Goal: Task Accomplishment & Management: Manage account settings

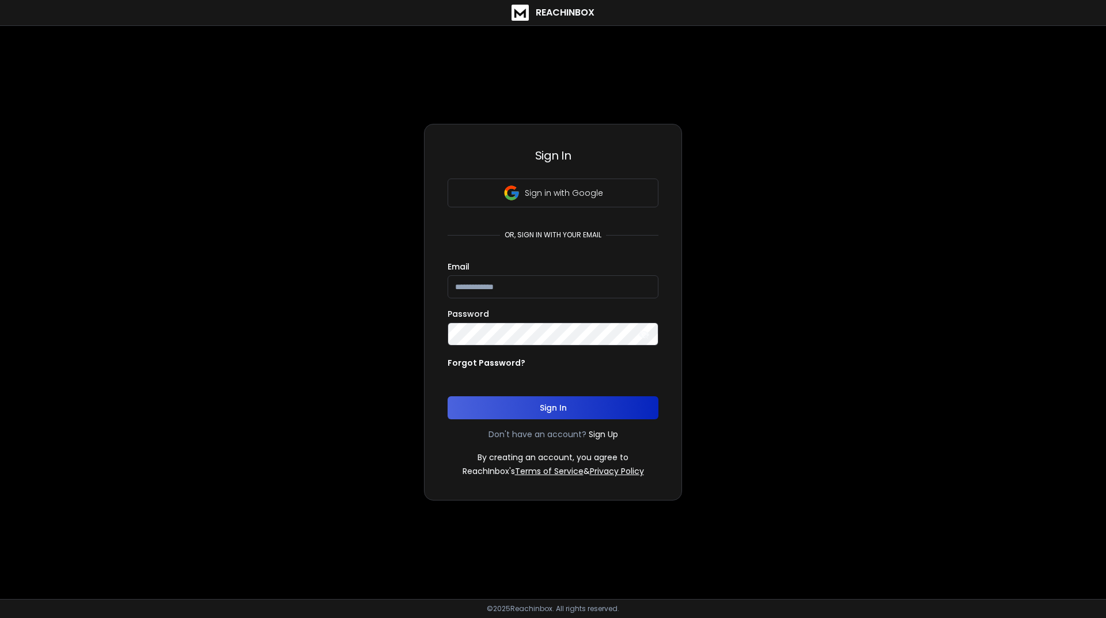
click at [504, 282] on input "email" at bounding box center [553, 286] width 211 height 23
paste input "**********"
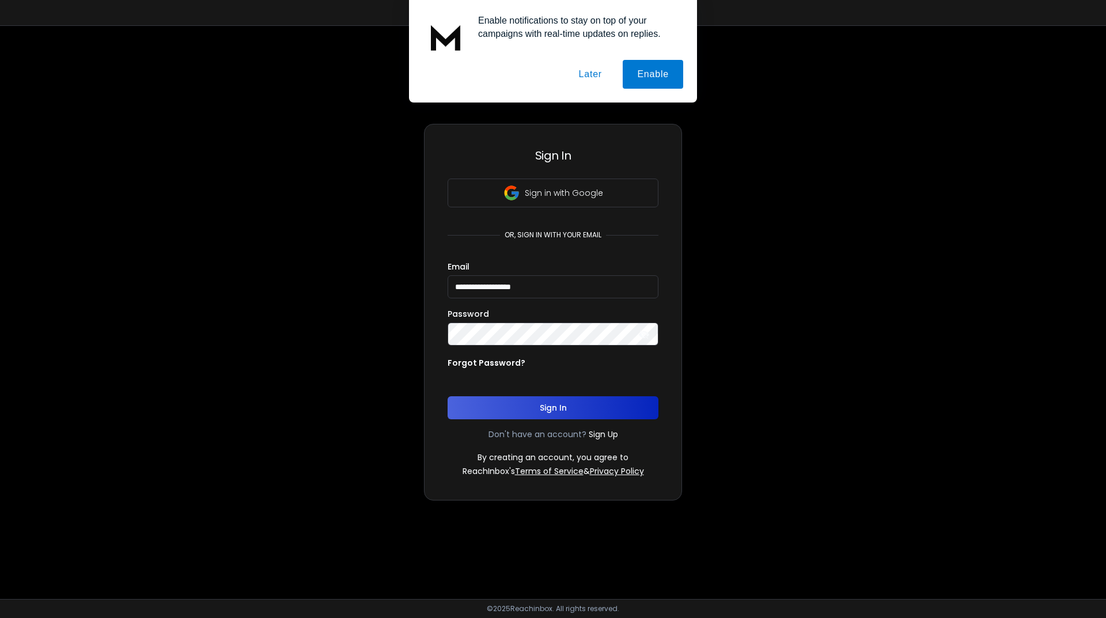
type input "**********"
drag, startPoint x: 589, startPoint y: 60, endPoint x: 591, endPoint y: 68, distance: 7.8
click at [589, 62] on button "Later" at bounding box center [590, 74] width 52 height 29
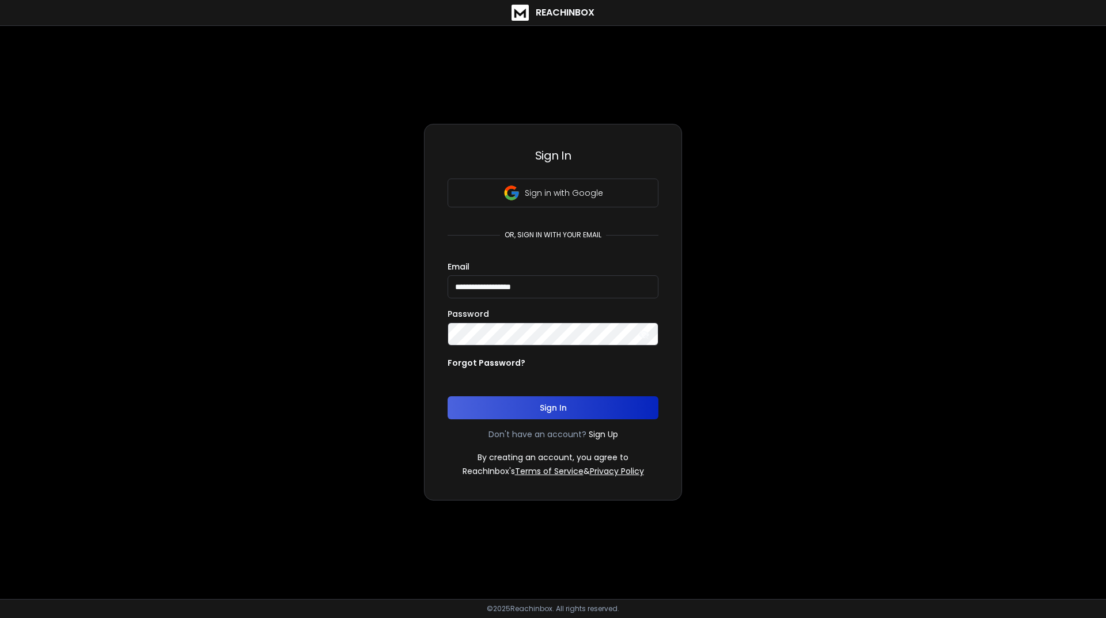
click at [511, 318] on div "Password" at bounding box center [553, 314] width 211 height 8
click at [578, 416] on button "Sign In" at bounding box center [553, 407] width 211 height 23
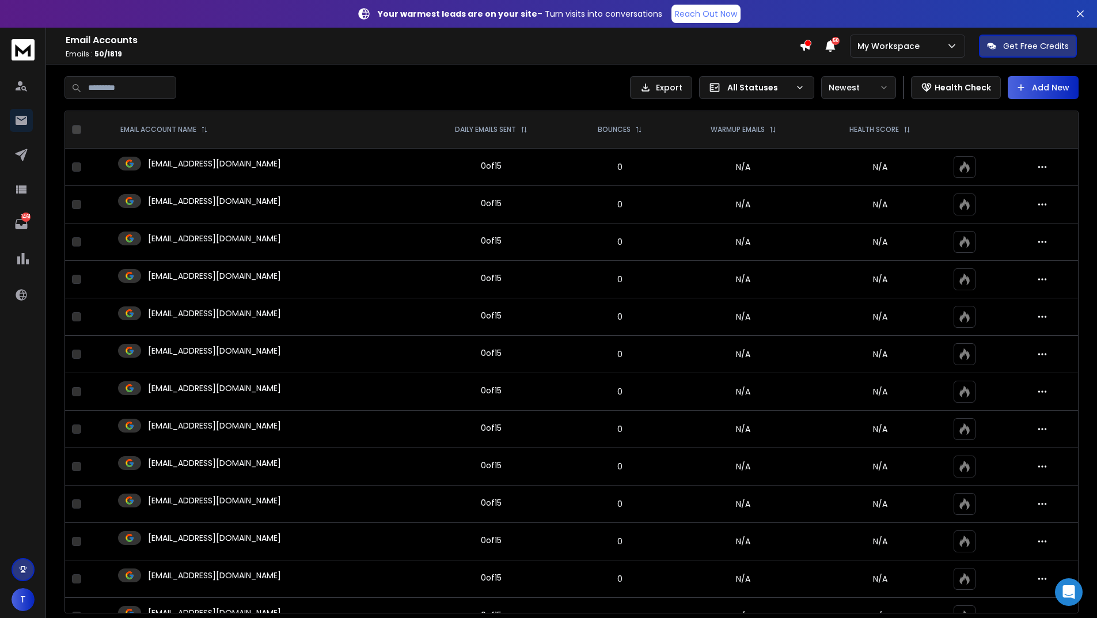
drag, startPoint x: 1041, startPoint y: 94, endPoint x: 1029, endPoint y: 100, distance: 13.4
click at [1041, 93] on button "Add New" at bounding box center [1043, 87] width 71 height 23
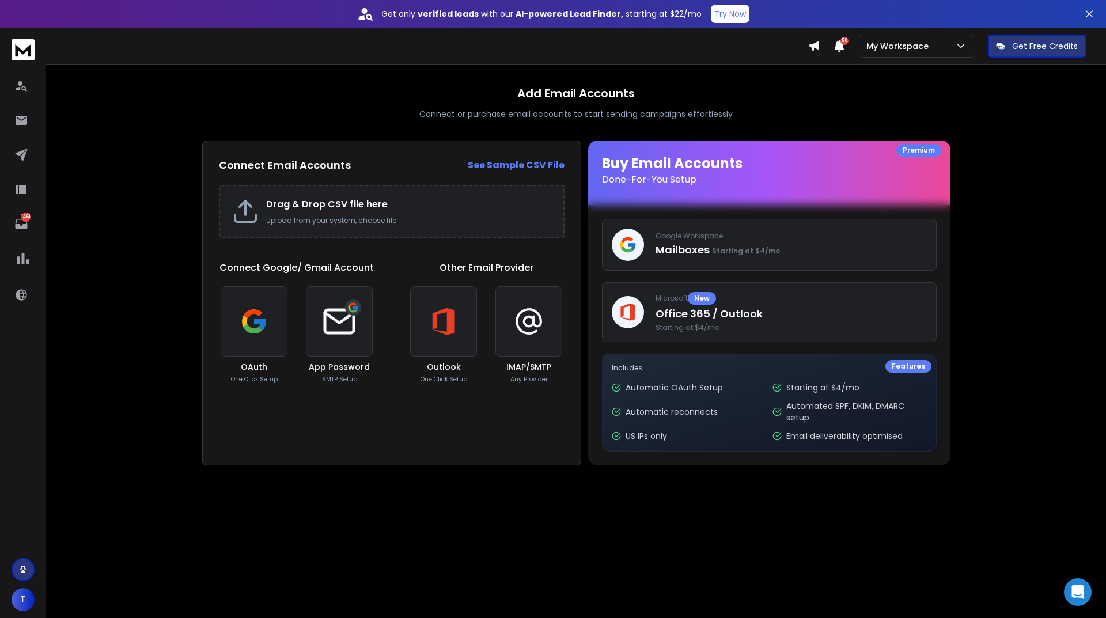
click at [268, 326] on icon at bounding box center [254, 321] width 29 height 35
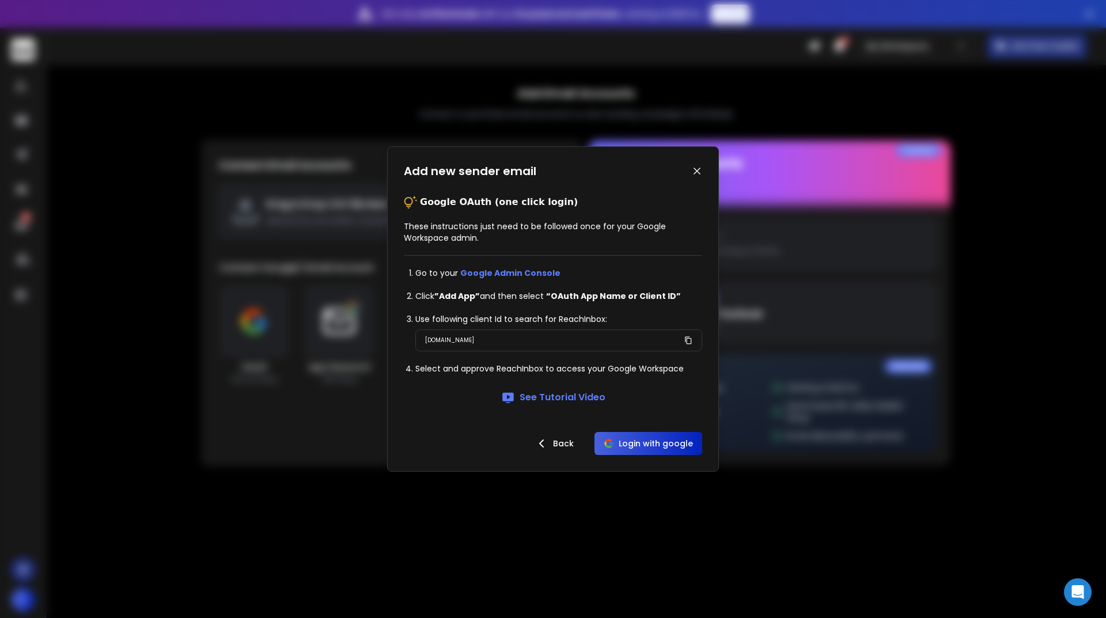
click at [639, 438] on button "Login with google" at bounding box center [648, 443] width 108 height 23
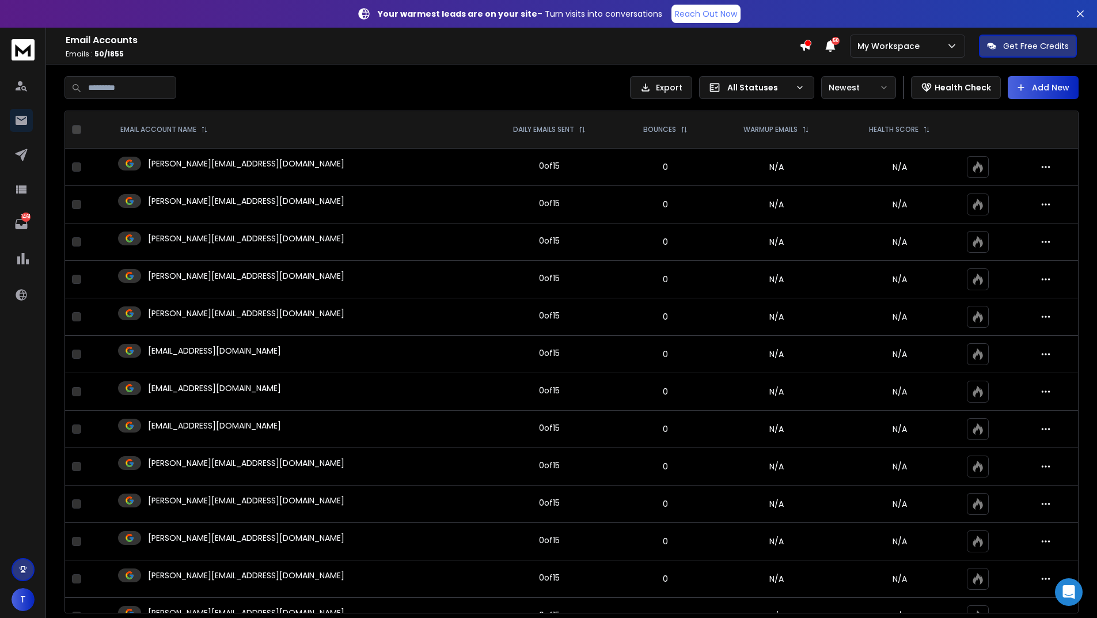
click at [1041, 92] on button "Add New" at bounding box center [1043, 87] width 71 height 23
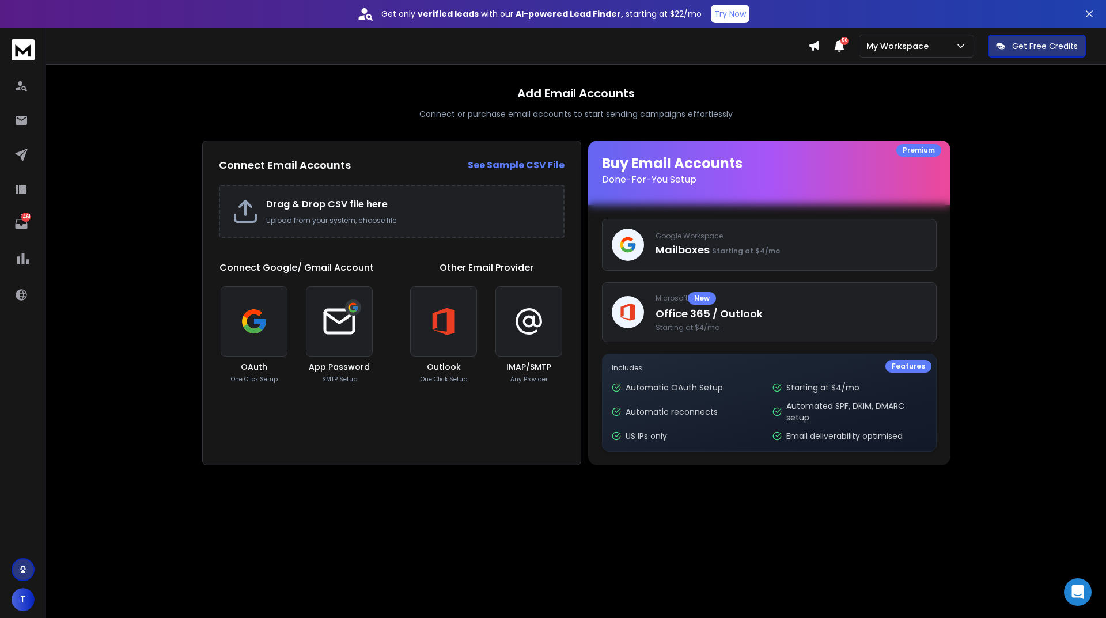
click at [263, 331] on icon at bounding box center [253, 329] width 19 height 10
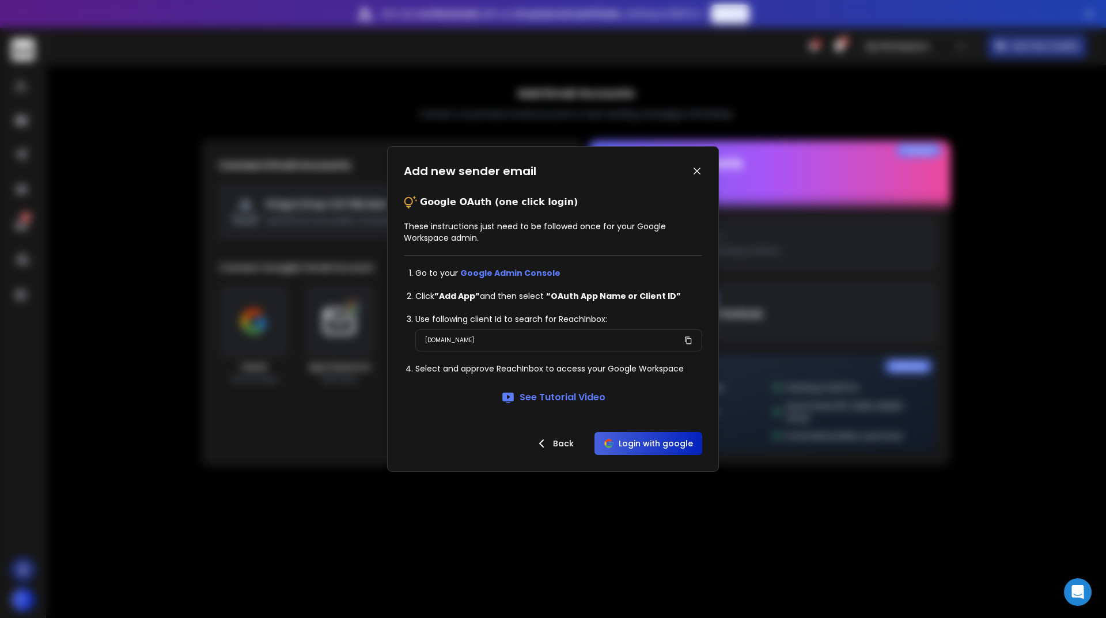
click at [650, 439] on button "Login with google" at bounding box center [648, 443] width 108 height 23
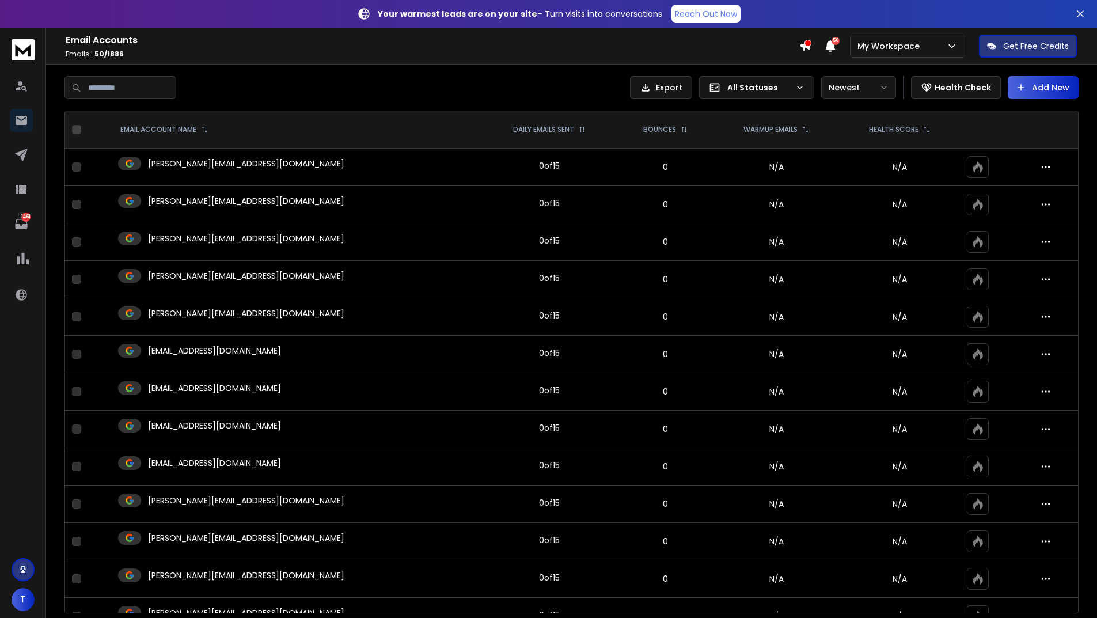
click at [1043, 90] on button "Add New" at bounding box center [1043, 87] width 71 height 23
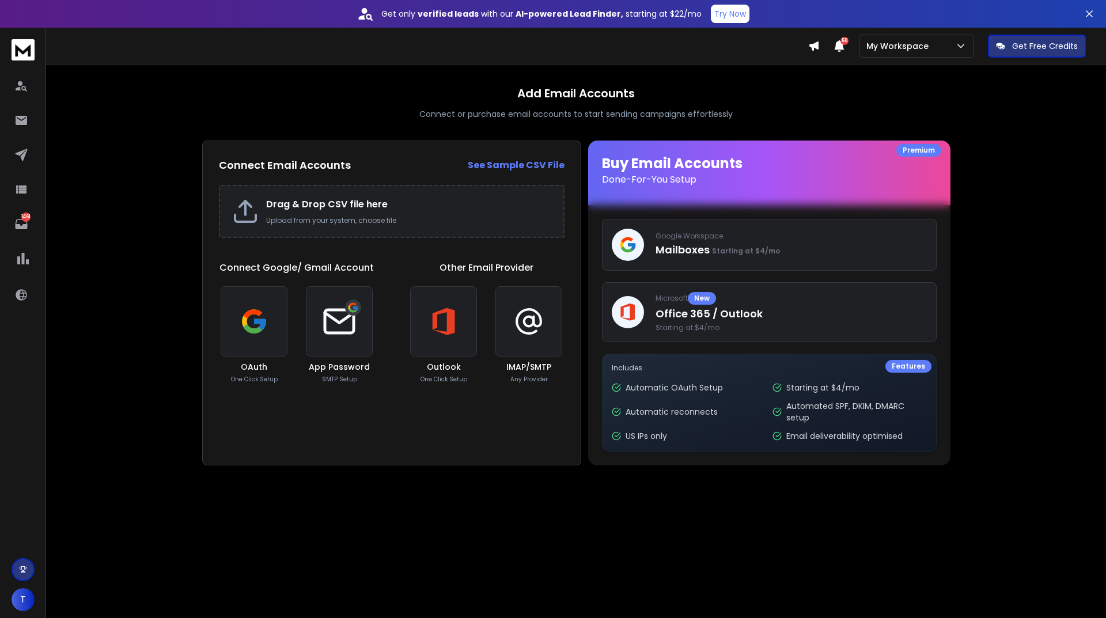
click at [258, 329] on icon at bounding box center [253, 329] width 19 height 10
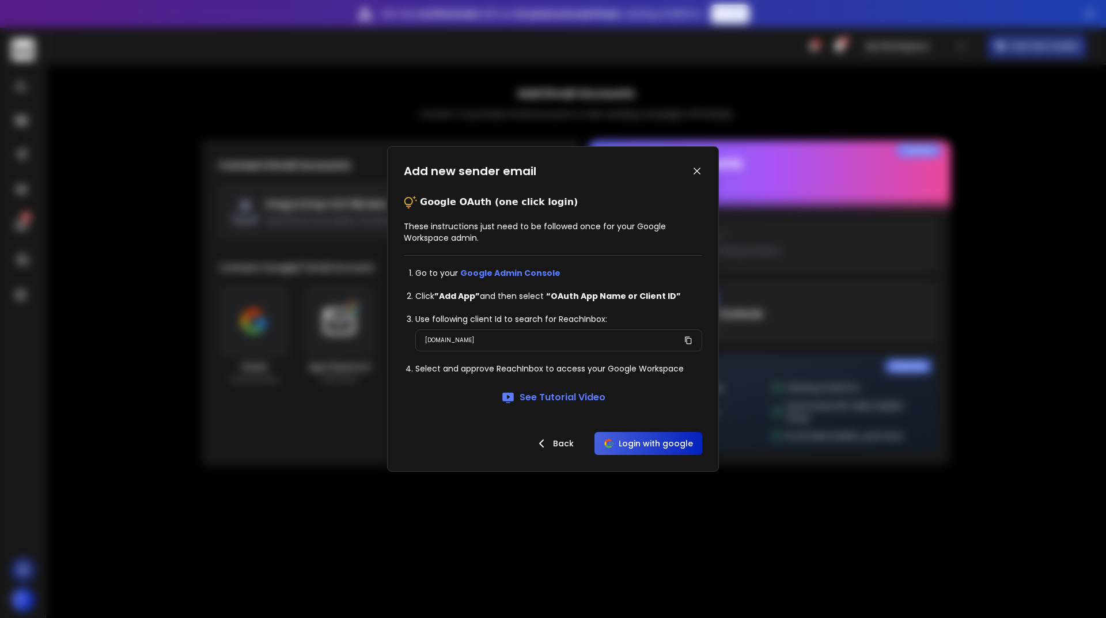
click at [634, 442] on button "Login with google" at bounding box center [648, 443] width 108 height 23
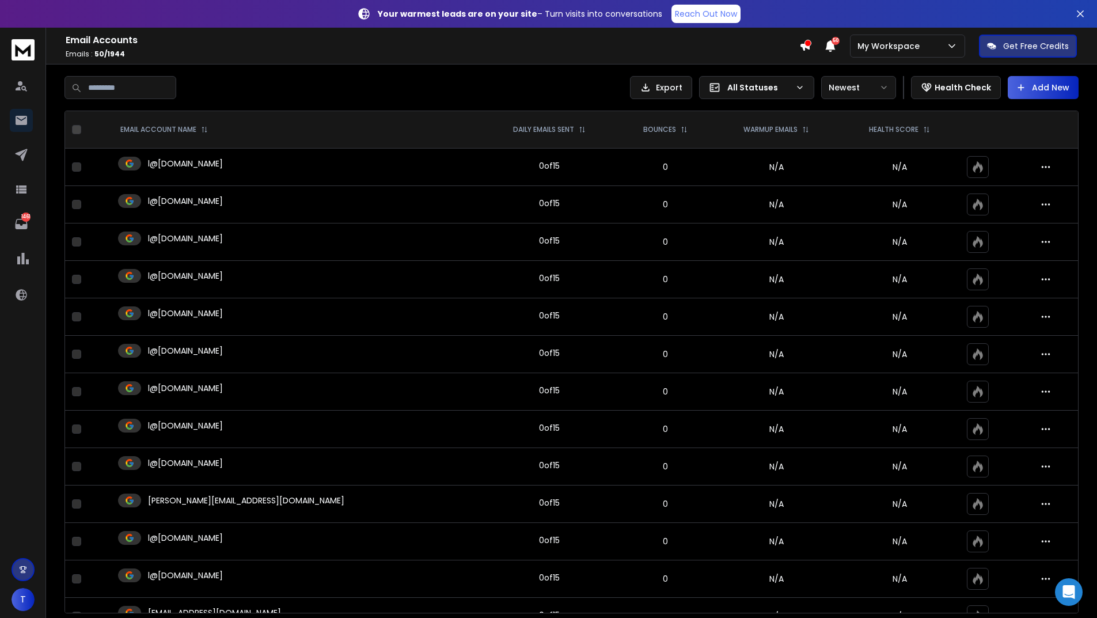
click at [1035, 87] on button "Add New" at bounding box center [1043, 87] width 71 height 23
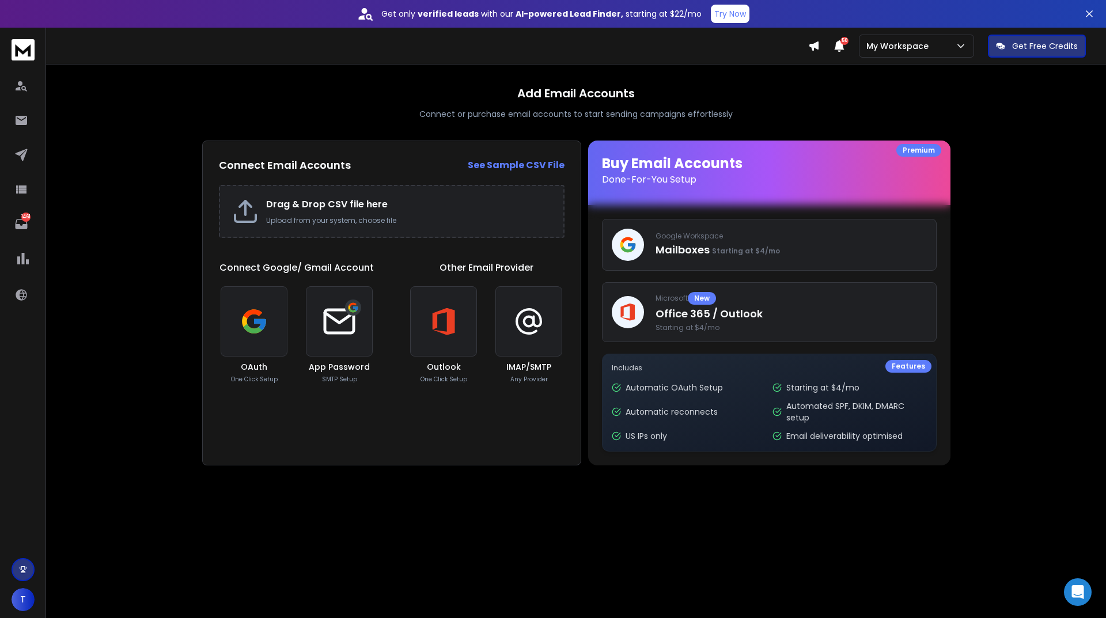
click at [261, 318] on icon at bounding box center [254, 321] width 29 height 35
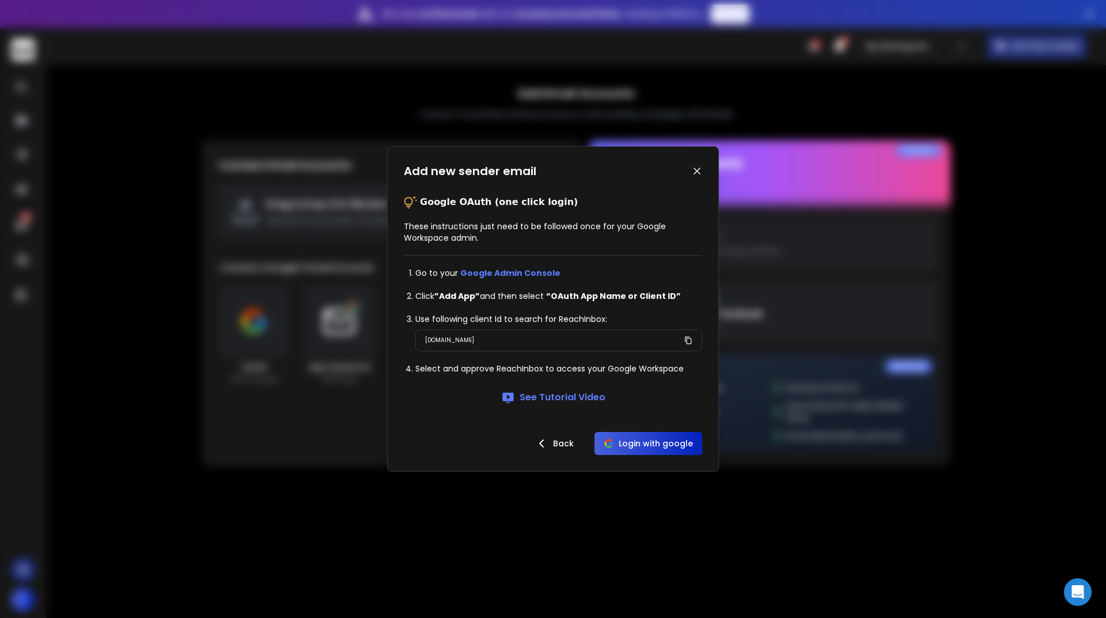
click at [628, 447] on button "Login with google" at bounding box center [648, 443] width 108 height 23
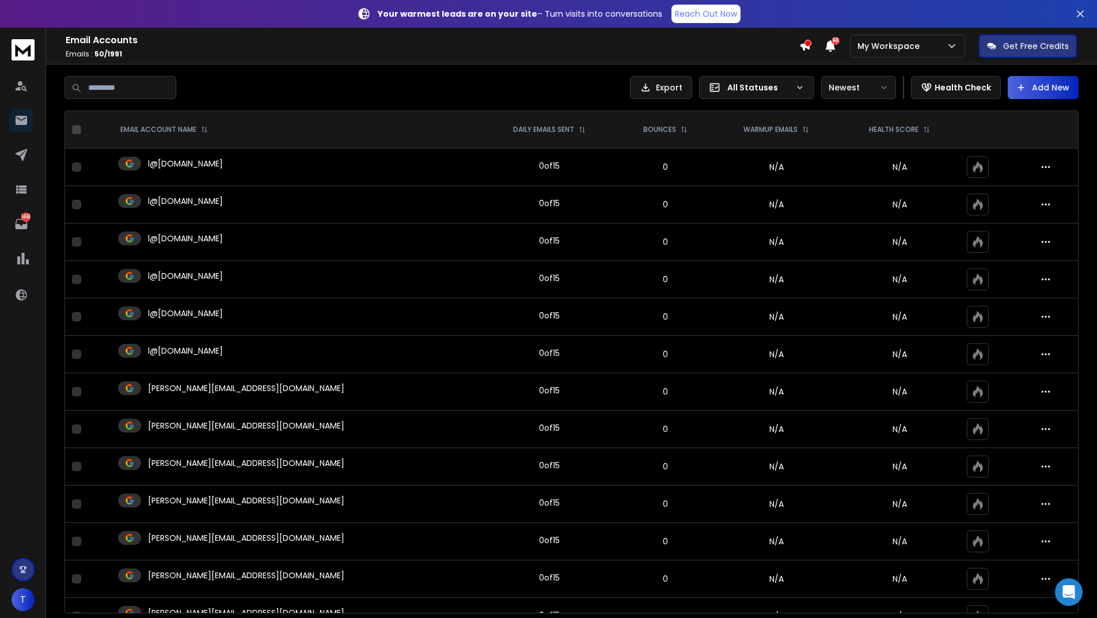
drag, startPoint x: 1038, startPoint y: 85, endPoint x: 615, endPoint y: 241, distance: 451.2
click at [1037, 84] on button "Add New" at bounding box center [1043, 87] width 71 height 23
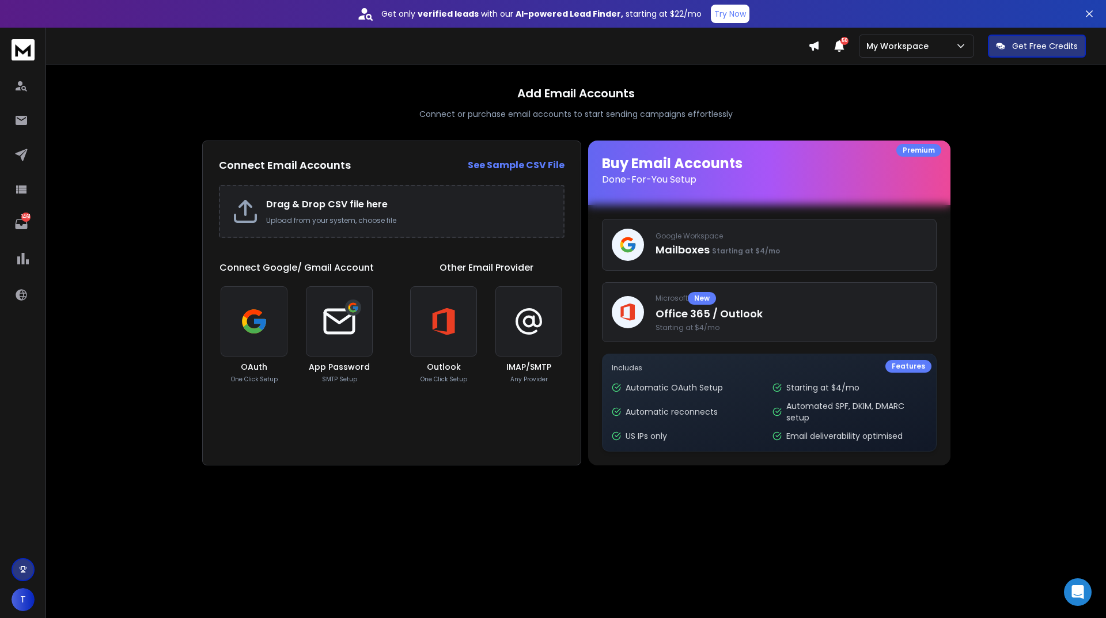
click at [274, 327] on div at bounding box center [254, 321] width 67 height 70
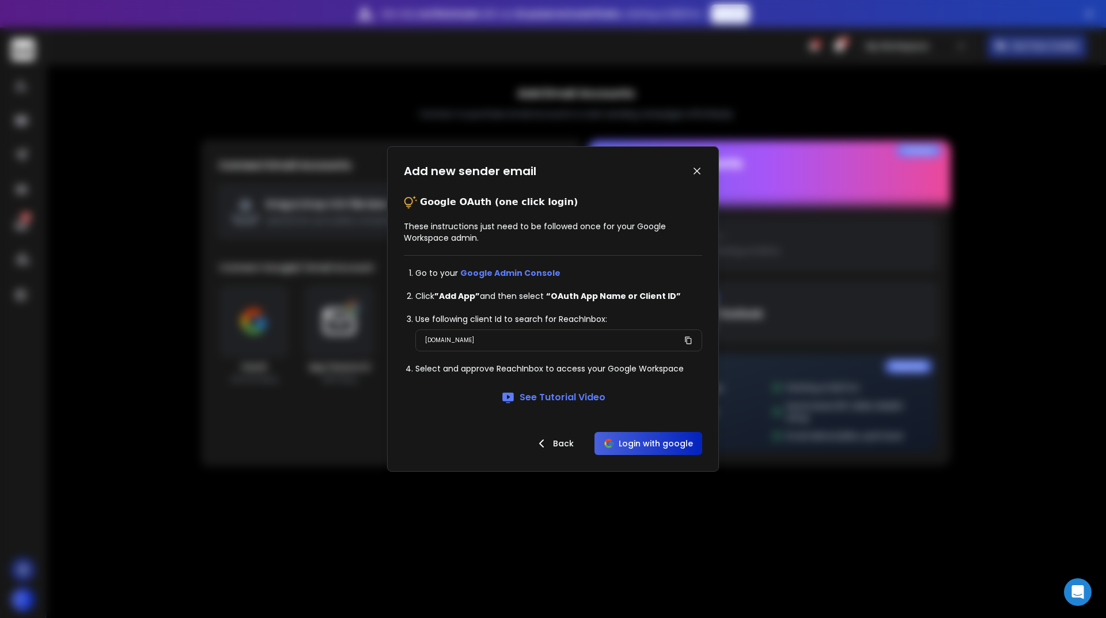
click at [636, 445] on button "Login with google" at bounding box center [648, 443] width 108 height 23
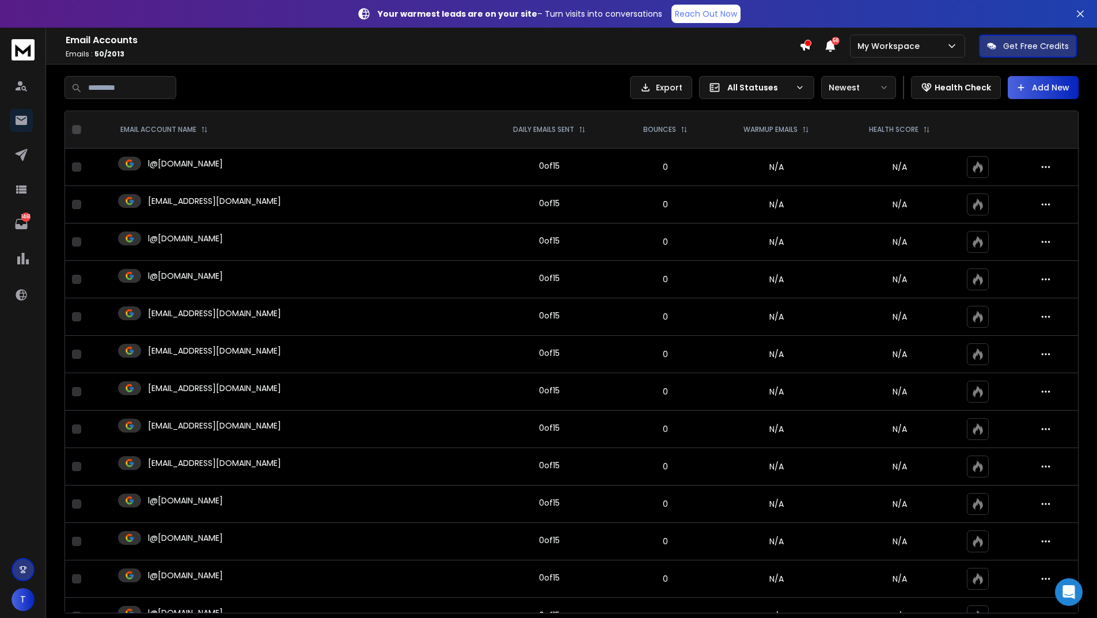
click at [1043, 86] on button "Add New" at bounding box center [1043, 87] width 71 height 23
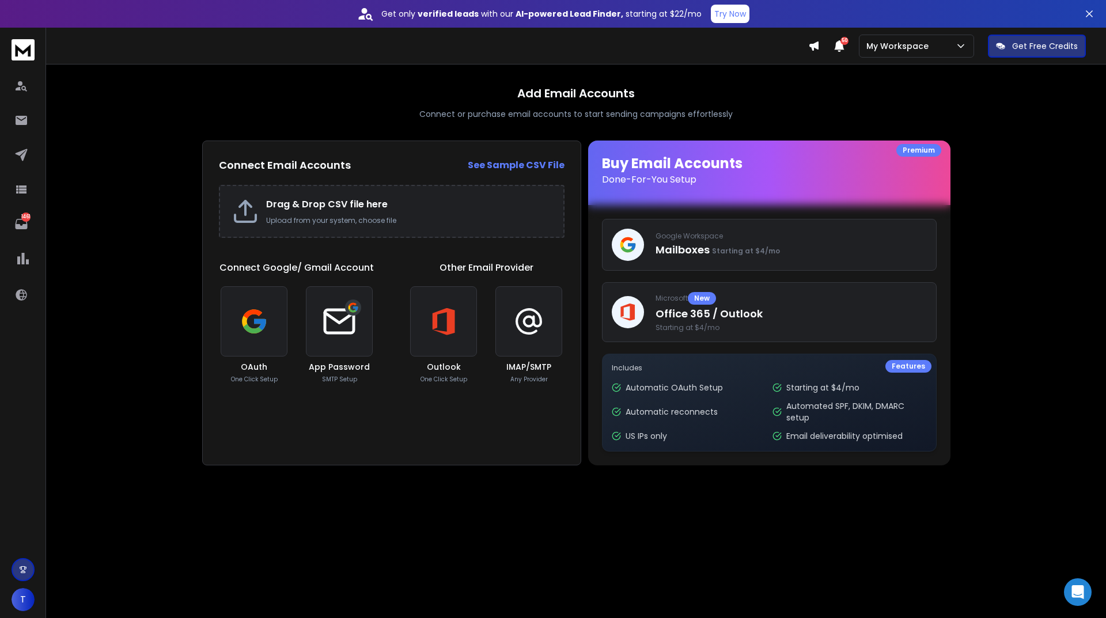
click at [253, 323] on icon at bounding box center [254, 321] width 29 height 35
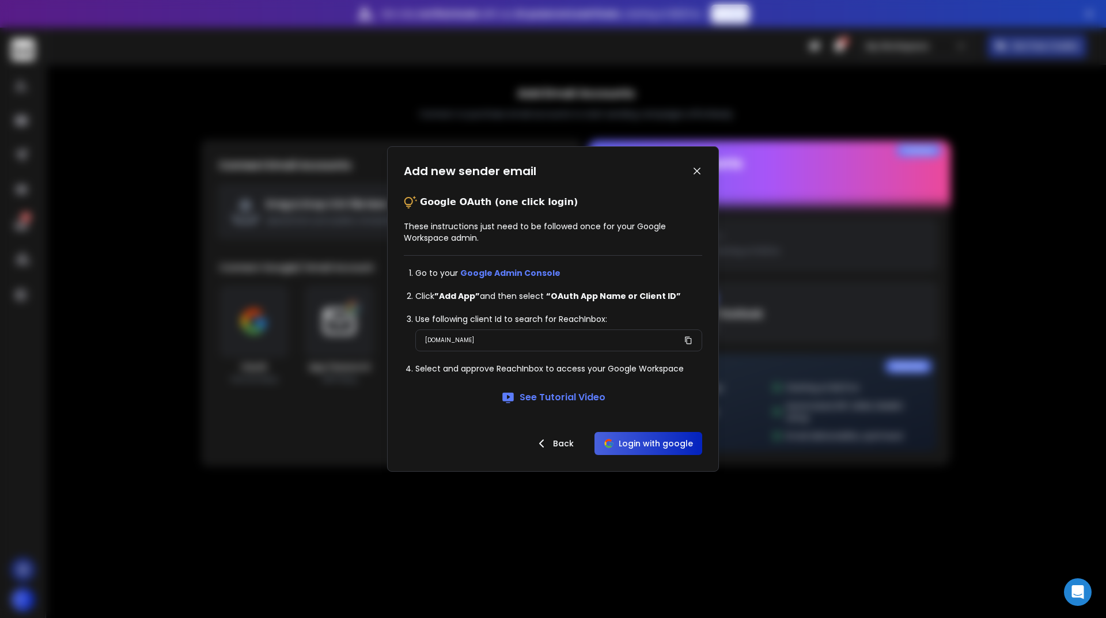
click at [627, 431] on div "Google OAuth (one click login) These instructions just need to be followed once…" at bounding box center [553, 325] width 298 height 260
click at [627, 442] on button "Login with google" at bounding box center [648, 443] width 108 height 23
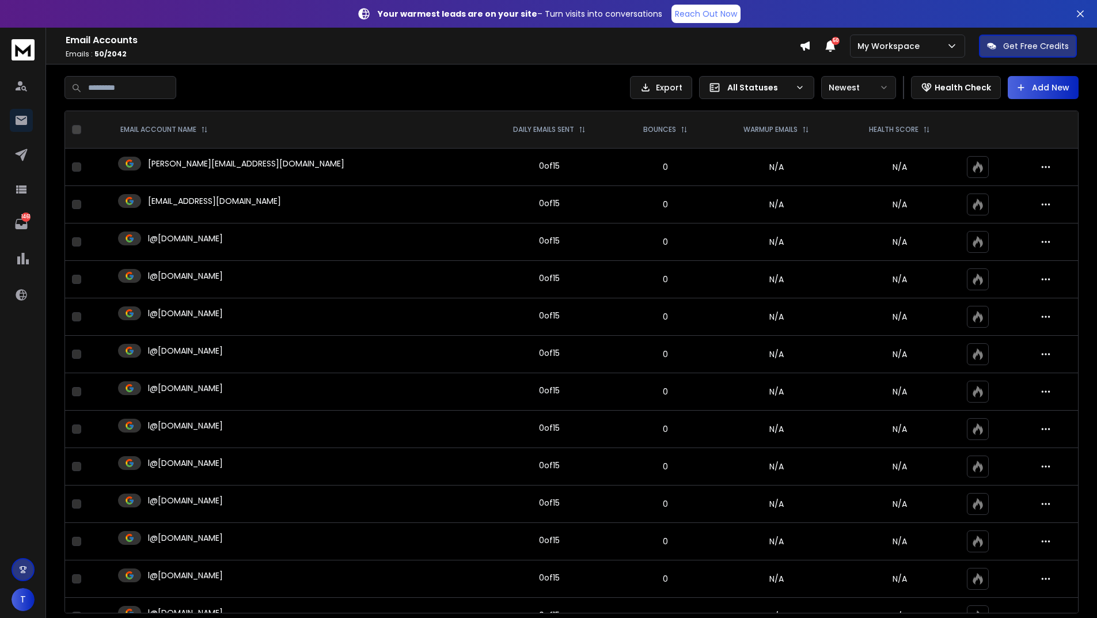
click at [1032, 86] on button "Add New" at bounding box center [1043, 87] width 71 height 23
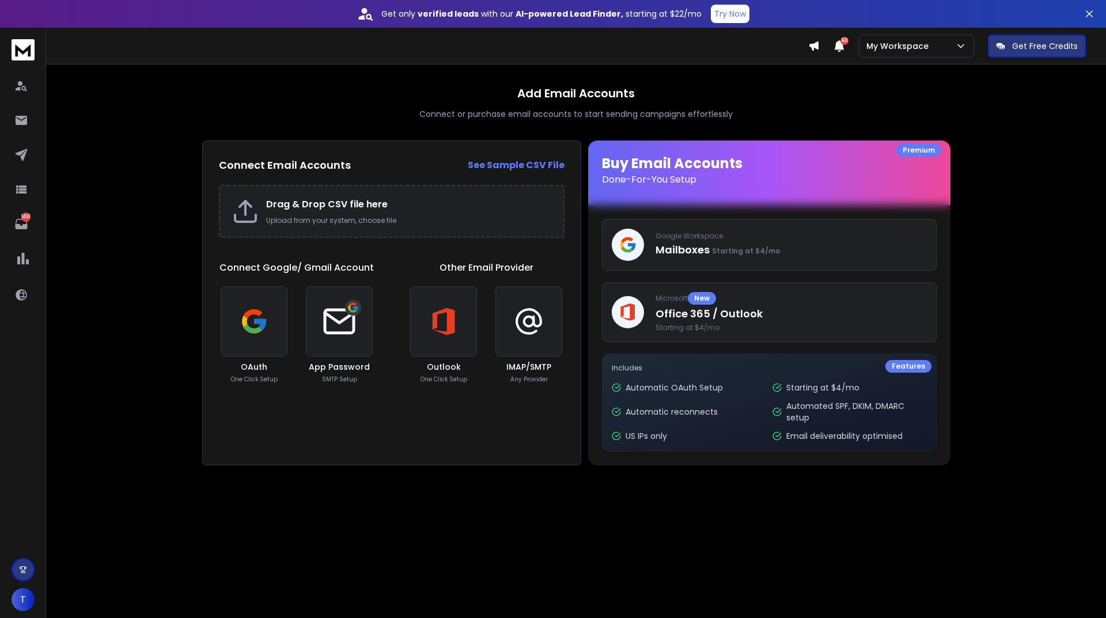
click at [247, 324] on icon at bounding box center [254, 321] width 24 height 24
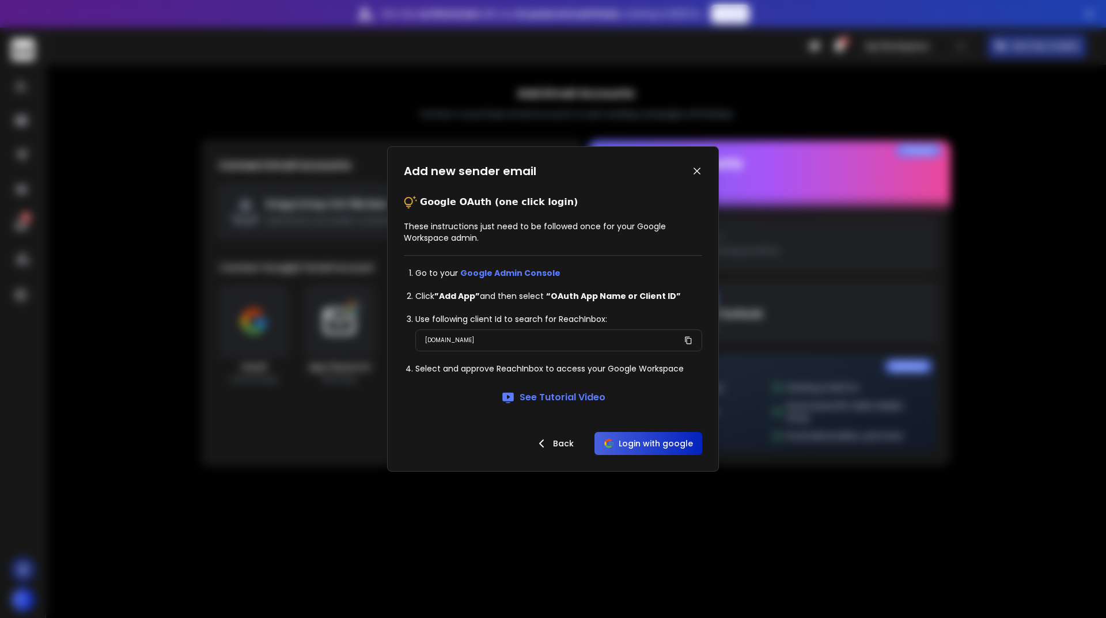
click at [632, 442] on button "Login with google" at bounding box center [648, 443] width 108 height 23
